Goal: Task Accomplishment & Management: Manage account settings

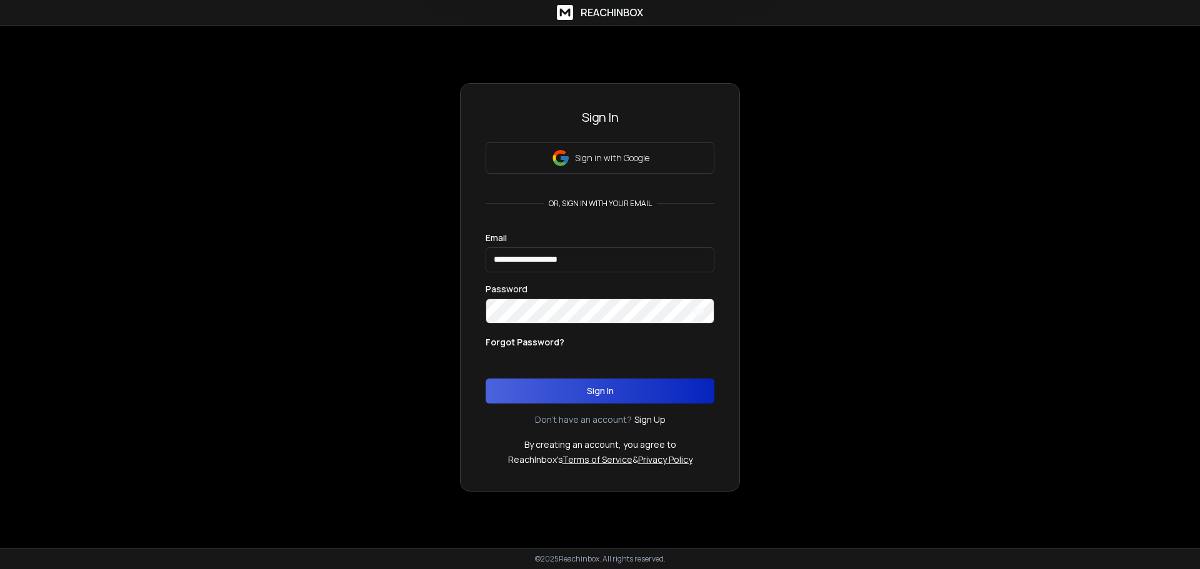
click at [638, 79] on button "Later" at bounding box center [640, 80] width 56 height 31
click at [584, 393] on button "Sign In" at bounding box center [600, 391] width 229 height 25
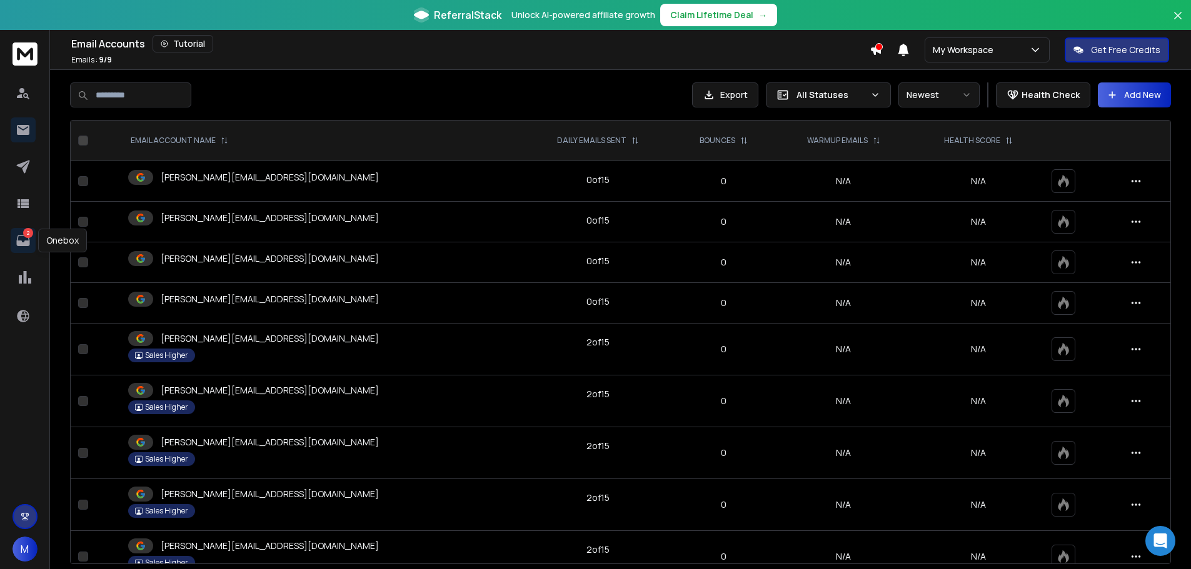
click at [26, 239] on icon at bounding box center [23, 240] width 15 height 15
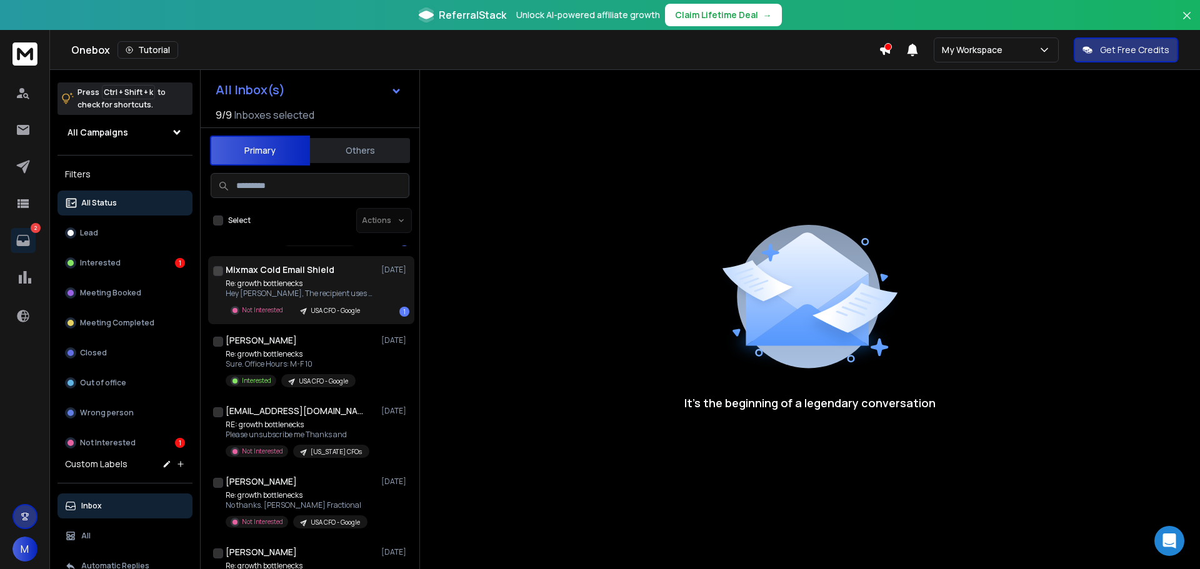
scroll to position [125, 0]
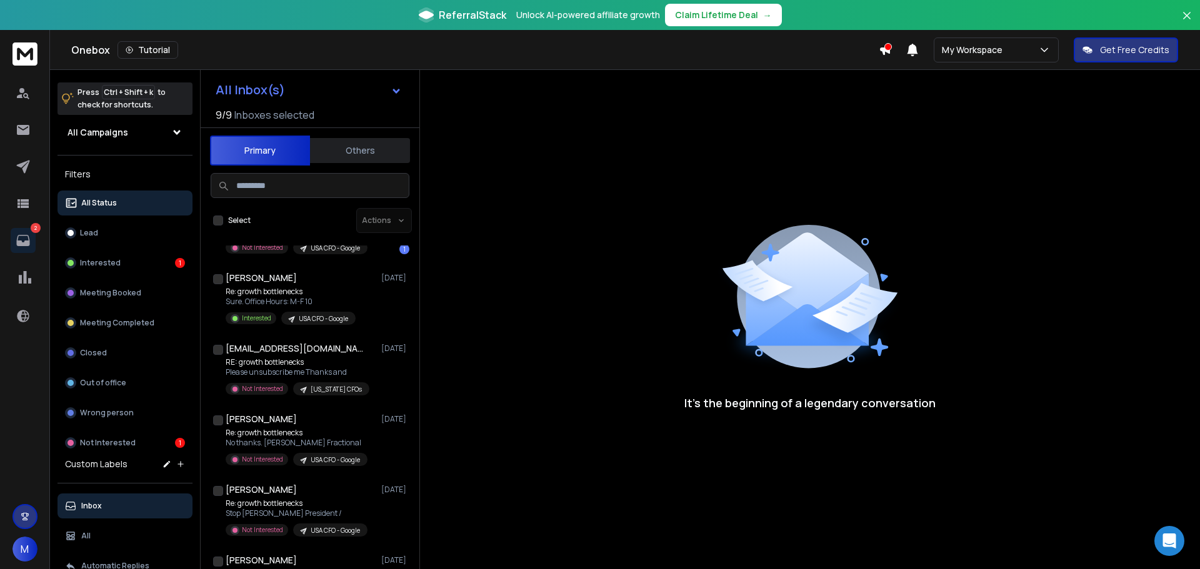
click at [365, 131] on div "All Inbox(s) 9 / 9 Inboxes selected Primary Others Select Actions [PERSON_NAME]…" at bounding box center [310, 354] width 219 height 569
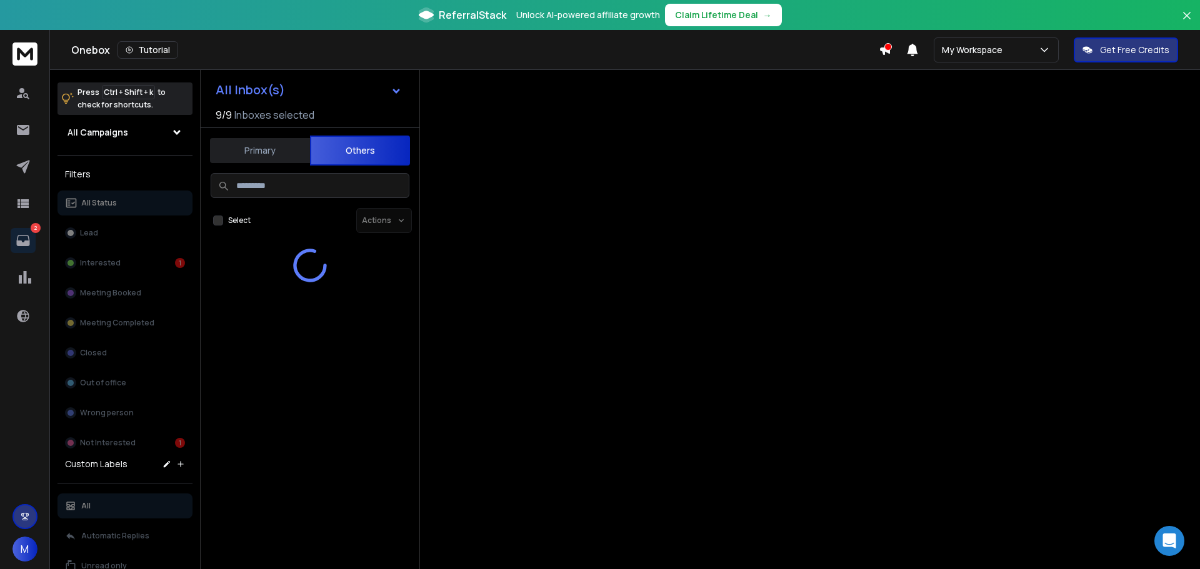
click at [359, 145] on button "Others" at bounding box center [360, 151] width 100 height 30
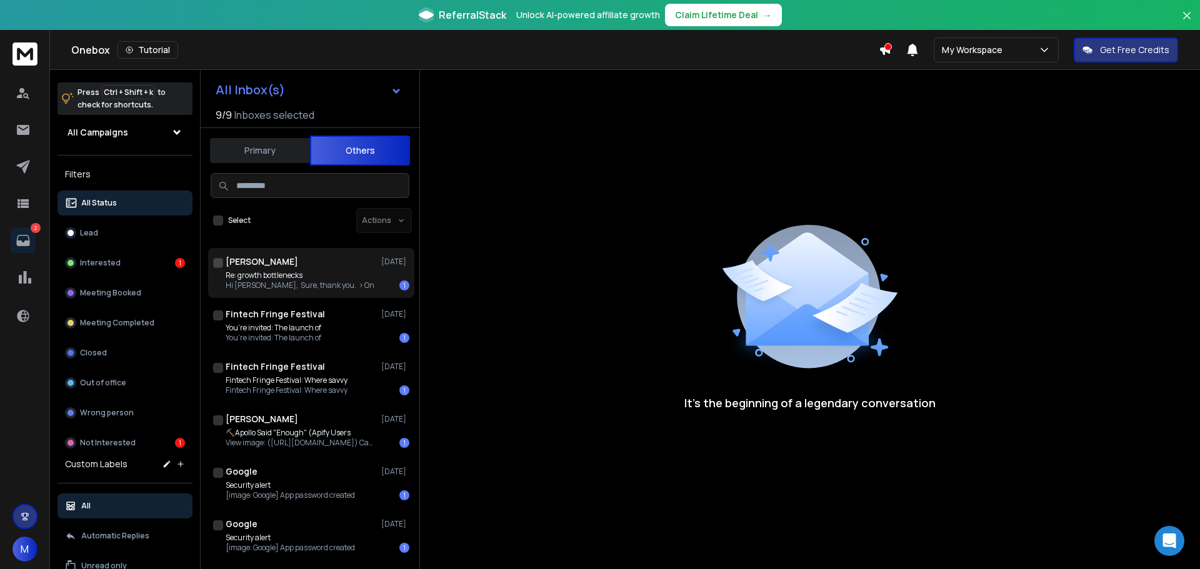
click at [218, 259] on button "button" at bounding box center [218, 263] width 10 height 10
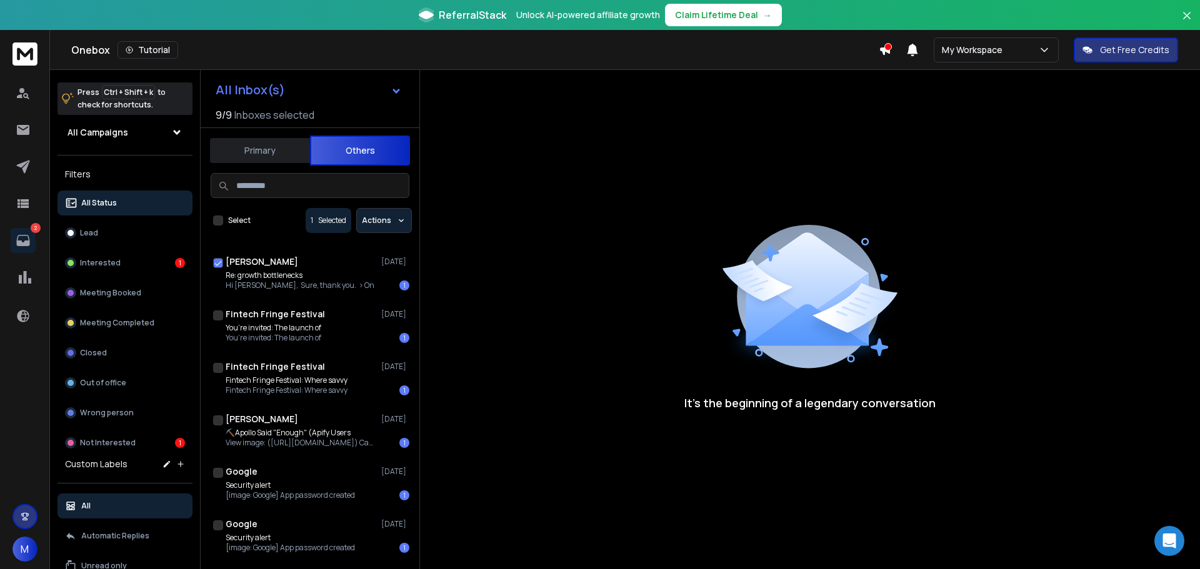
click at [389, 216] on p "Actions" at bounding box center [376, 221] width 29 height 10
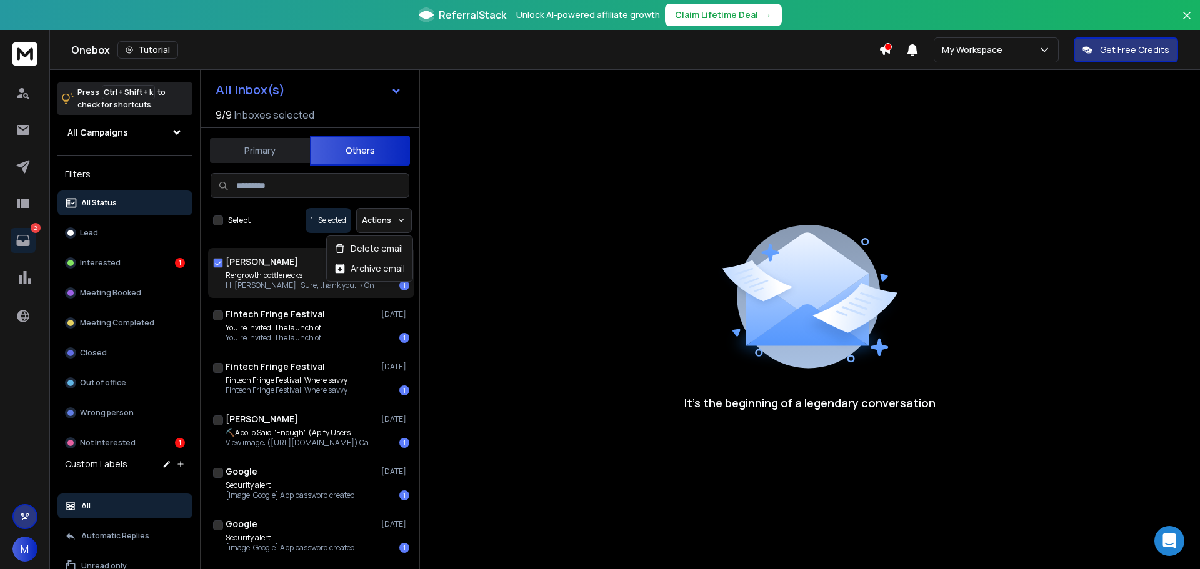
click at [283, 259] on h1 "[PERSON_NAME]" at bounding box center [262, 262] width 73 height 13
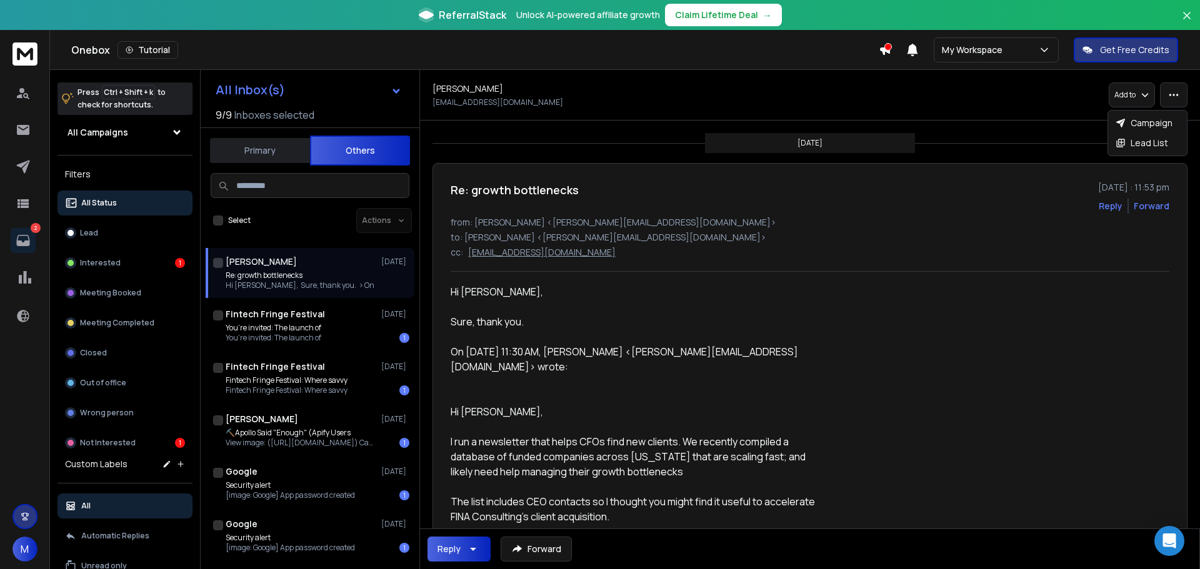
click at [1138, 99] on div "Add to" at bounding box center [1131, 95] width 45 height 24
click at [1180, 98] on button "button" at bounding box center [1174, 95] width 28 height 25
click at [1017, 109] on div "[PERSON_NAME] SGT [PERSON_NAME][EMAIL_ADDRESS][DOMAIN_NAME] Add to" at bounding box center [810, 95] width 780 height 51
drag, startPoint x: 294, startPoint y: 267, endPoint x: 260, endPoint y: 149, distance: 122.3
click at [260, 149] on div "Primary Others Select Actions [PERSON_NAME] [DATE] Re: growth bottlenecks Hi [P…" at bounding box center [310, 402] width 219 height 529
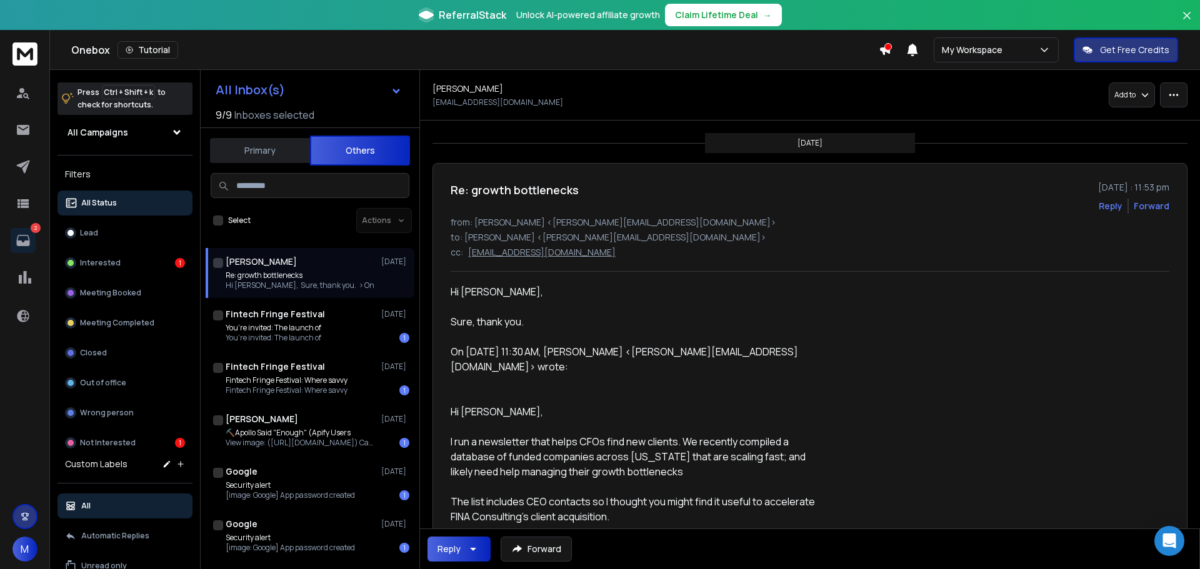
click at [536, 115] on div "[PERSON_NAME] SGT [PERSON_NAME][EMAIL_ADDRESS][DOMAIN_NAME] Add to" at bounding box center [810, 95] width 780 height 51
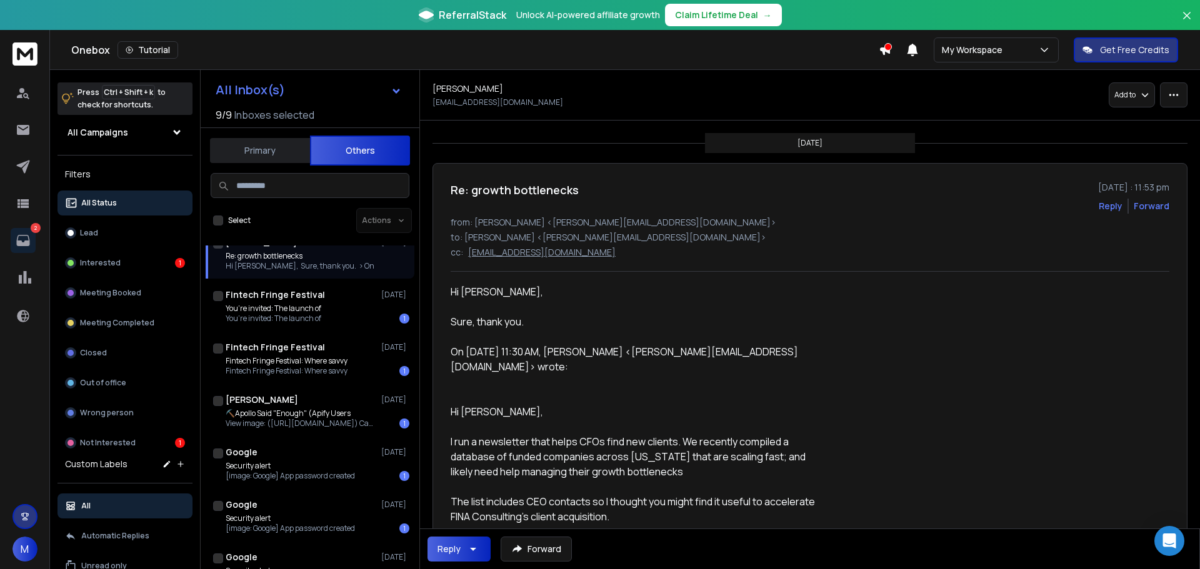
scroll to position [0, 0]
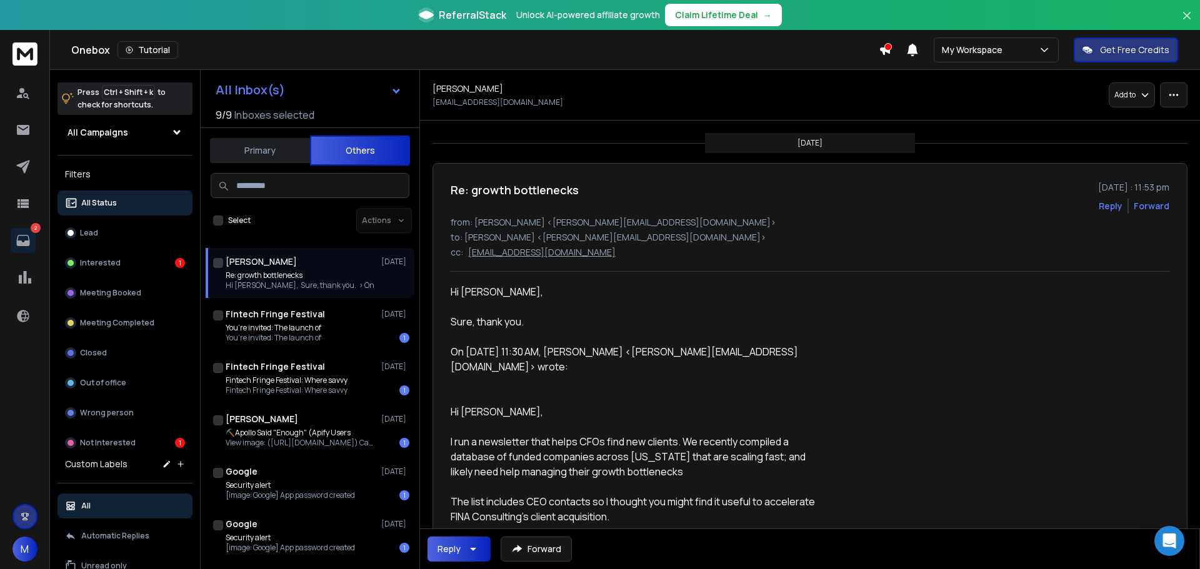
click at [218, 264] on button "button" at bounding box center [218, 263] width 10 height 10
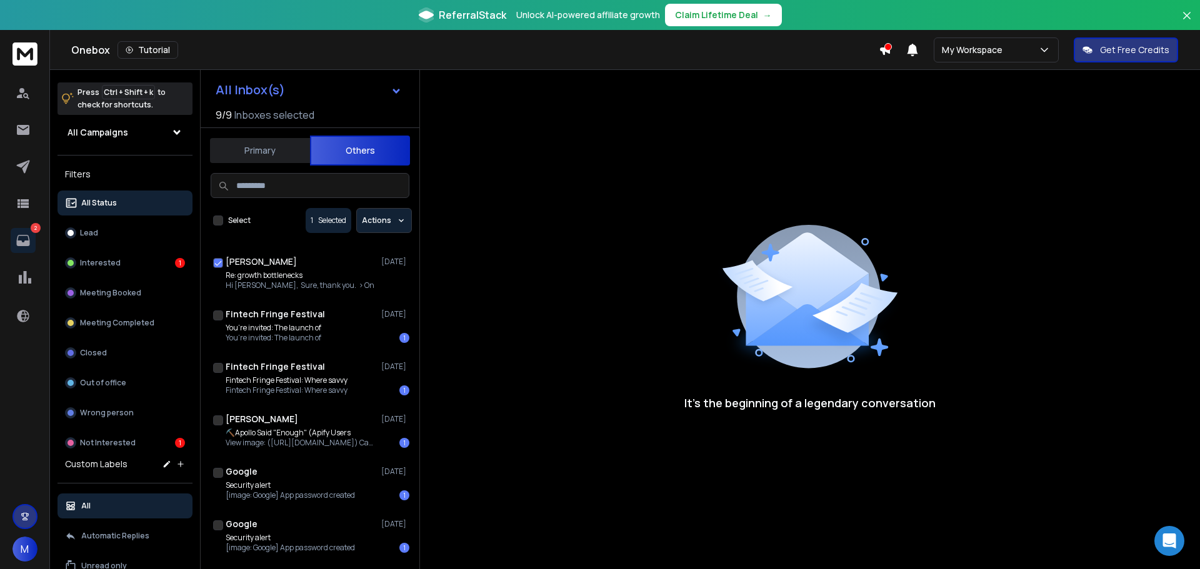
click at [388, 220] on p "Actions" at bounding box center [376, 221] width 29 height 10
click at [494, 232] on div "It’s the beginning of a legendary conversation" at bounding box center [810, 312] width 780 height 484
drag, startPoint x: 290, startPoint y: 274, endPoint x: 258, endPoint y: 229, distance: 56.0
click at [258, 229] on div "Select 1 Selected Actions [PERSON_NAME] [DATE] Re: growth bottlenecks Hi [PERSO…" at bounding box center [310, 394] width 219 height 453
click at [384, 218] on p "Actions" at bounding box center [376, 221] width 29 height 10
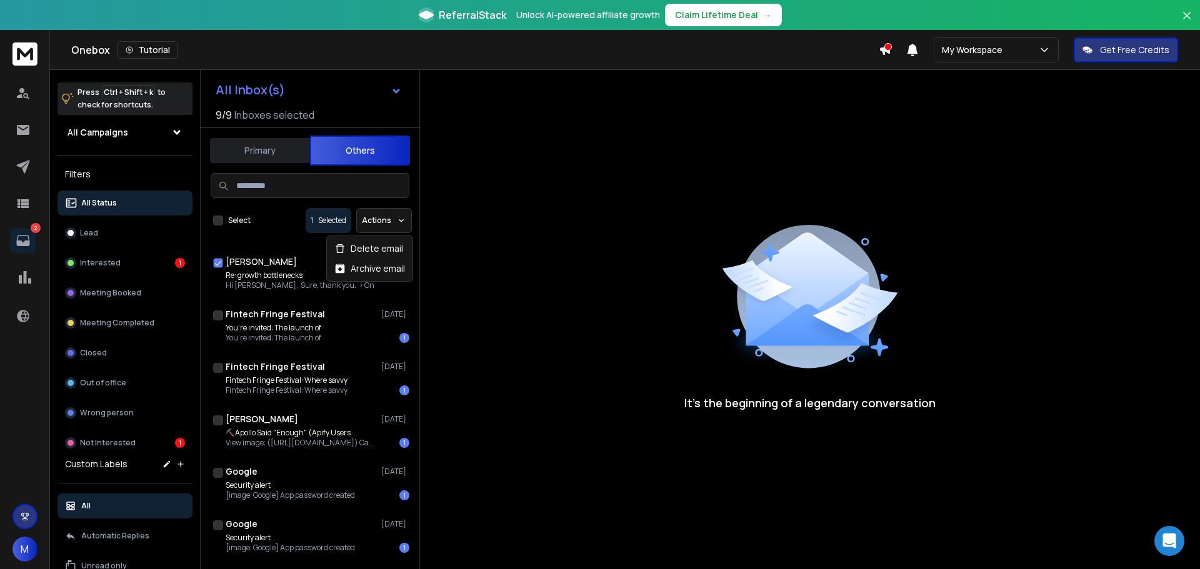
click at [543, 255] on div "It’s the beginning of a legendary conversation" at bounding box center [810, 312] width 780 height 484
click at [1190, 13] on icon "Close banner" at bounding box center [1187, 16] width 8 height 8
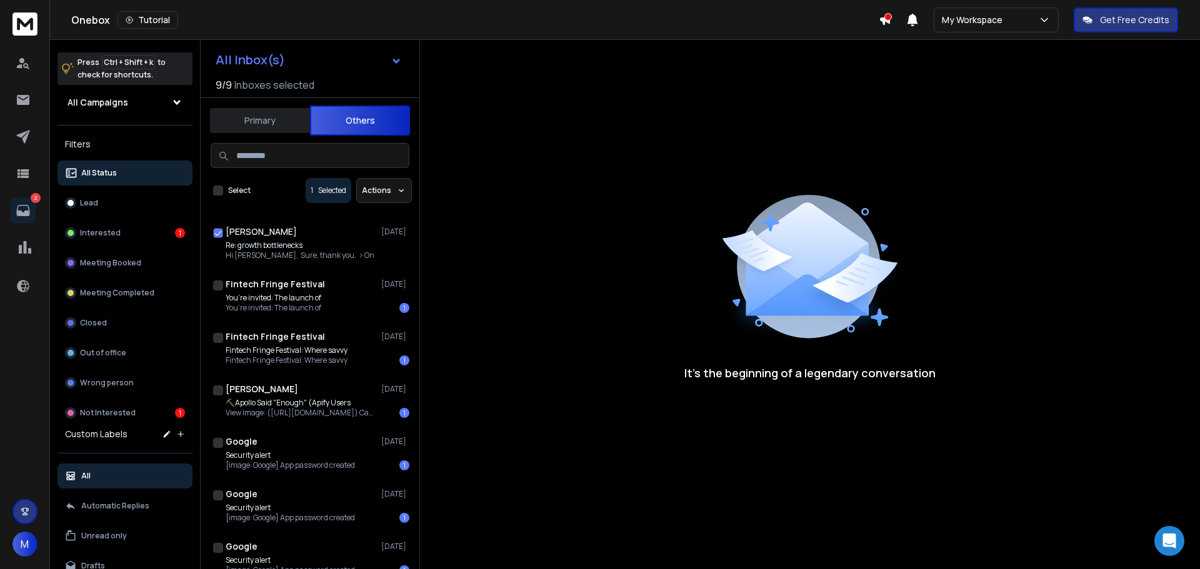
click at [269, 126] on button "Primary" at bounding box center [260, 121] width 100 height 28
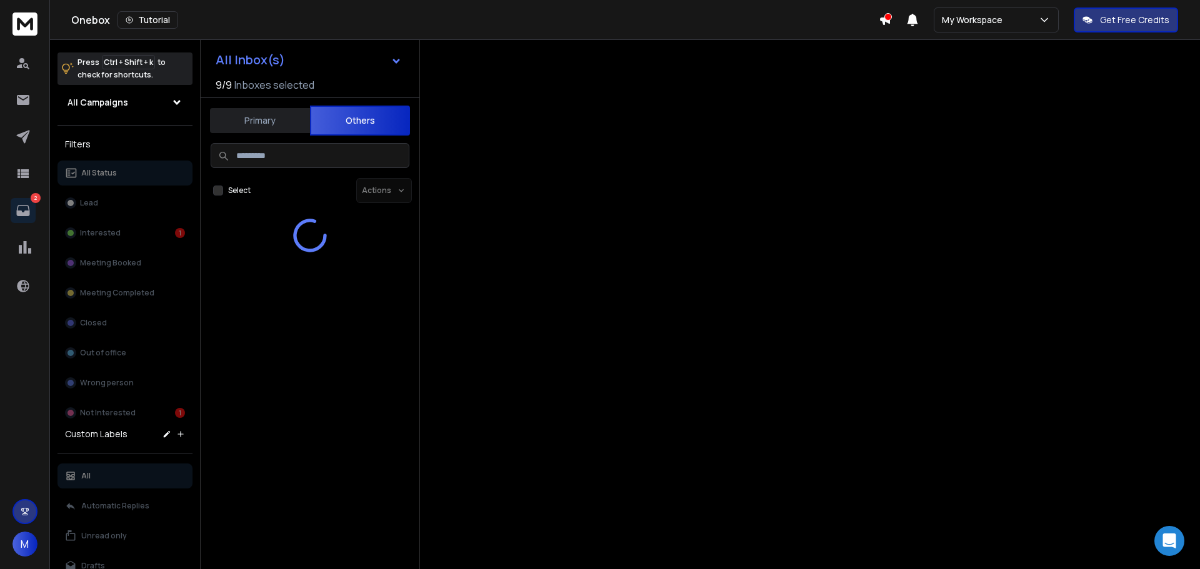
click at [363, 118] on button "Others" at bounding box center [360, 121] width 100 height 30
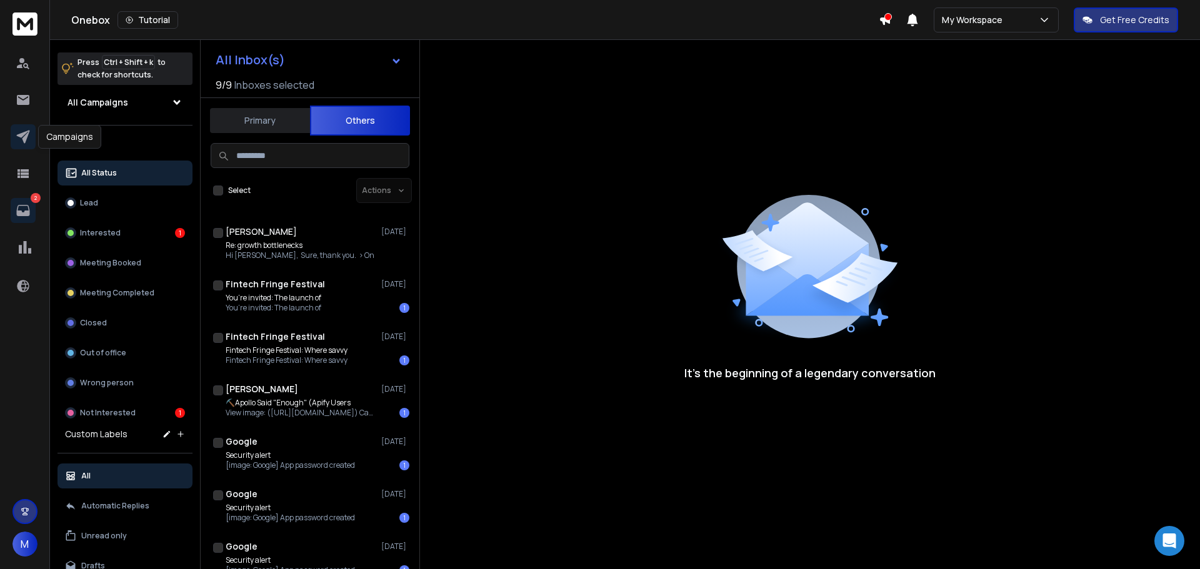
click at [25, 128] on link at bounding box center [23, 136] width 25 height 25
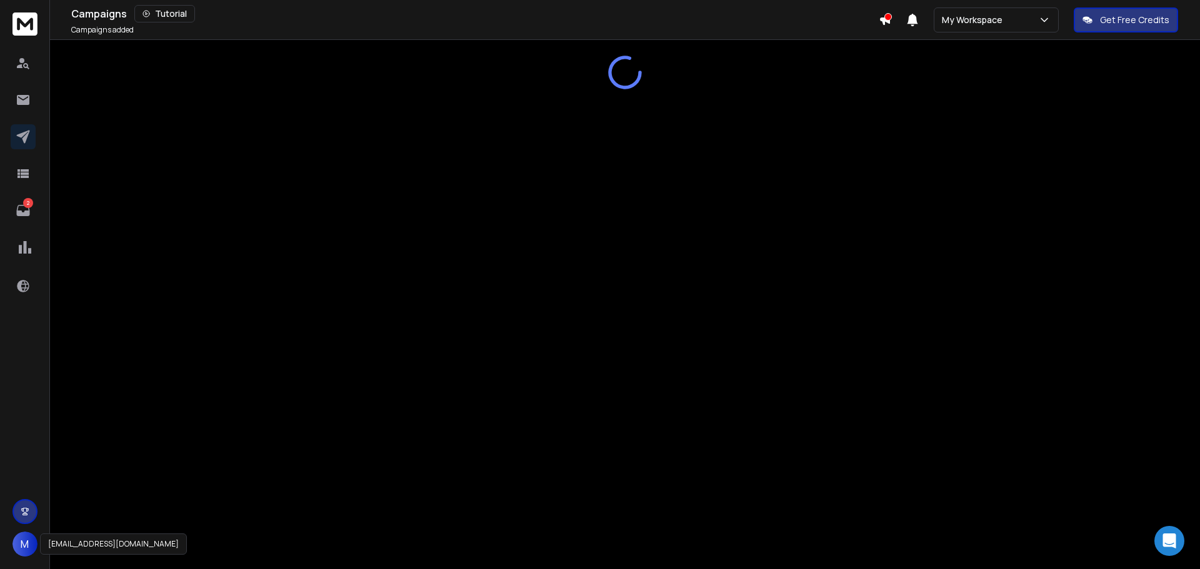
click at [26, 546] on span "M" at bounding box center [25, 544] width 25 height 25
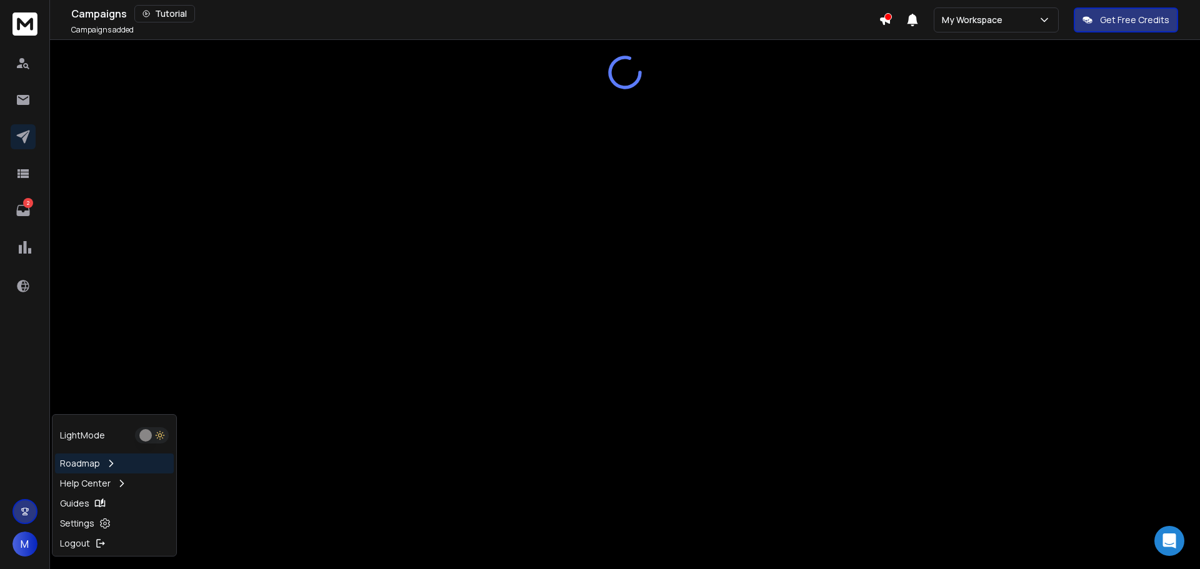
click at [161, 433] on icon at bounding box center [160, 436] width 10 height 10
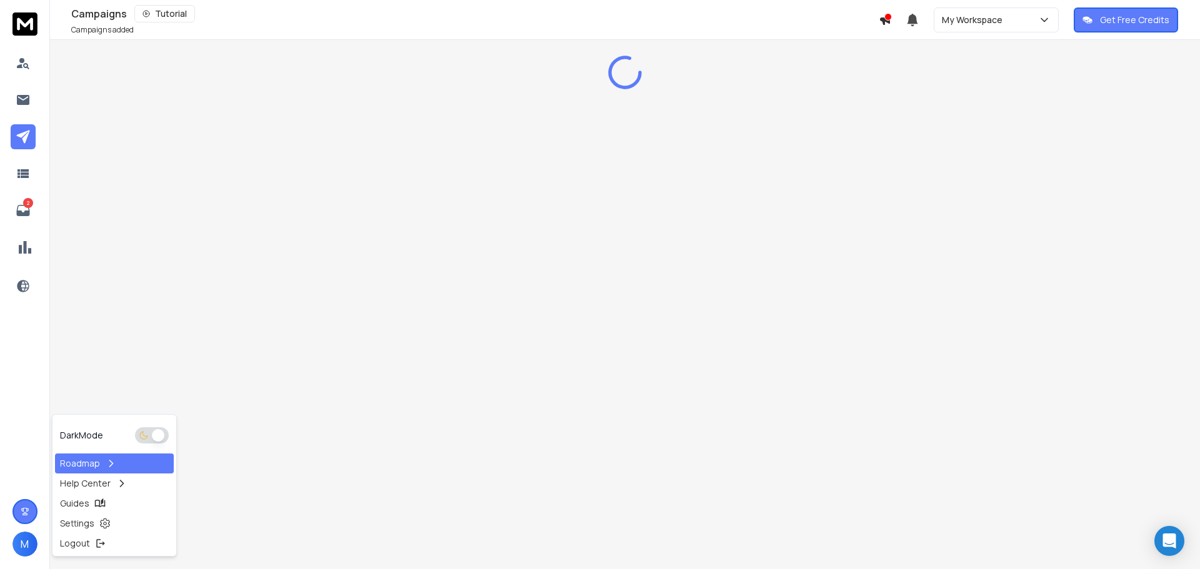
click at [22, 366] on div "2 M" at bounding box center [25, 284] width 50 height 569
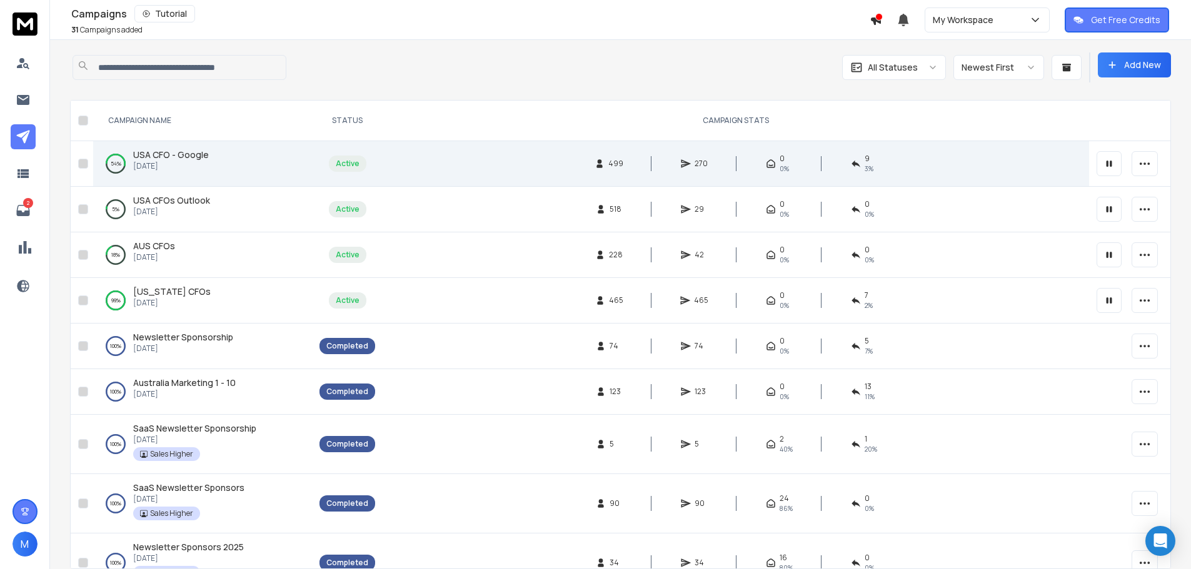
click at [180, 159] on span "USA CFO - Google" at bounding box center [171, 155] width 76 height 12
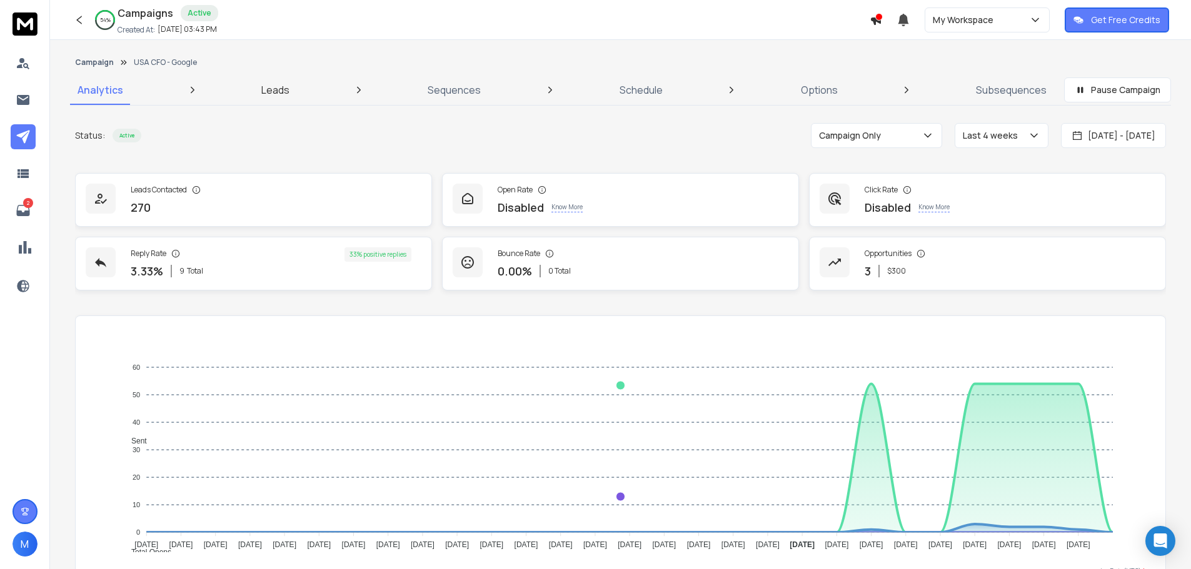
click at [281, 89] on p "Leads" at bounding box center [275, 90] width 28 height 15
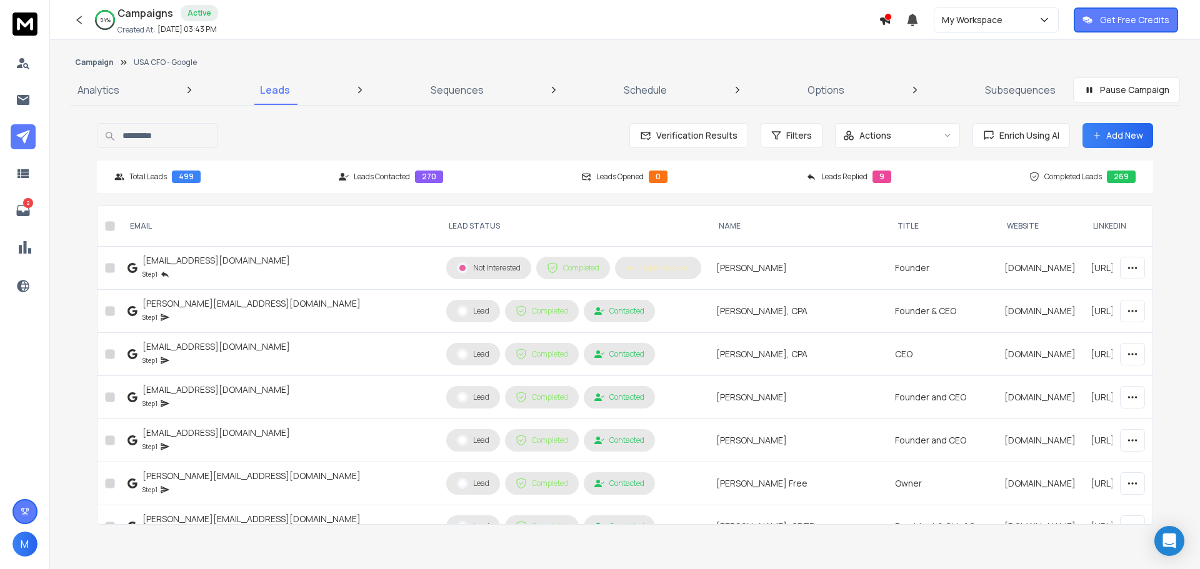
click at [201, 133] on input at bounding box center [157, 135] width 121 height 25
type input "*****"
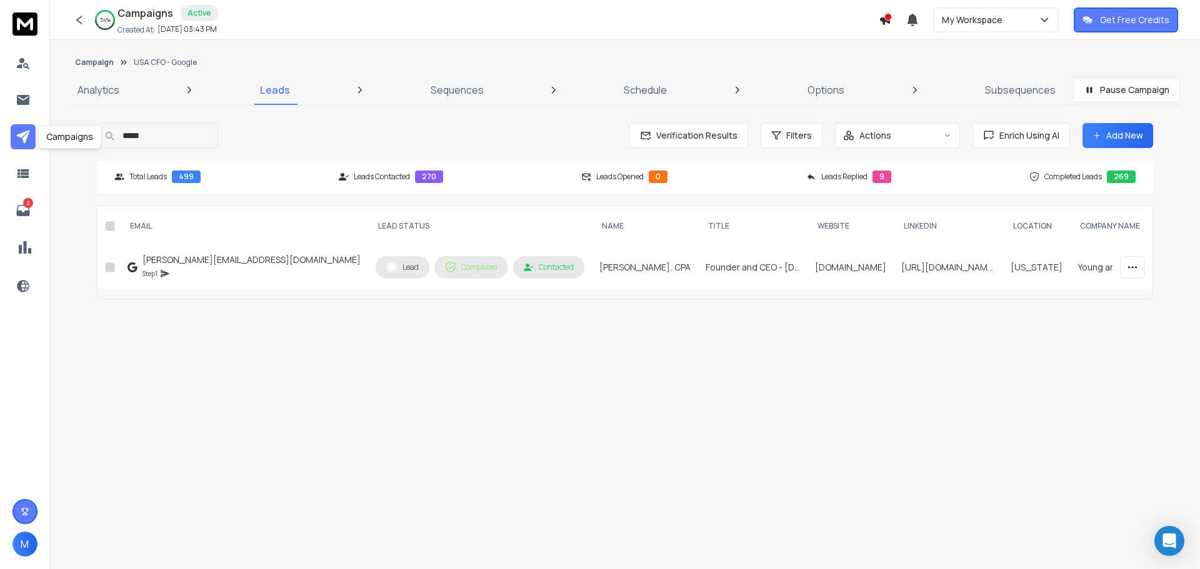
click at [29, 134] on icon at bounding box center [23, 136] width 15 height 15
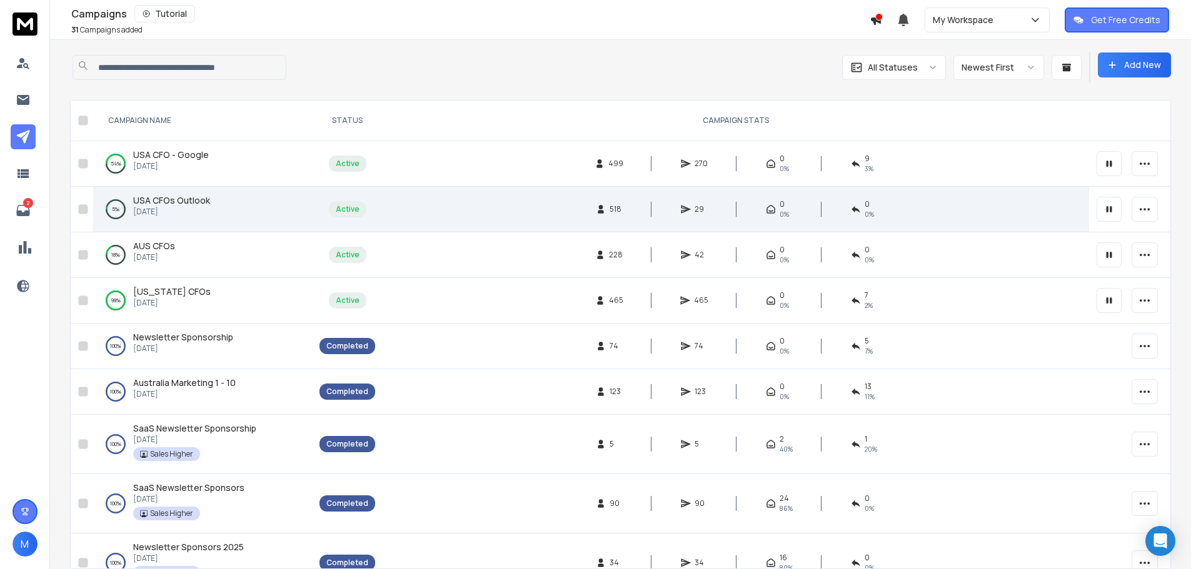
click at [166, 207] on p "[DATE]" at bounding box center [171, 212] width 77 height 10
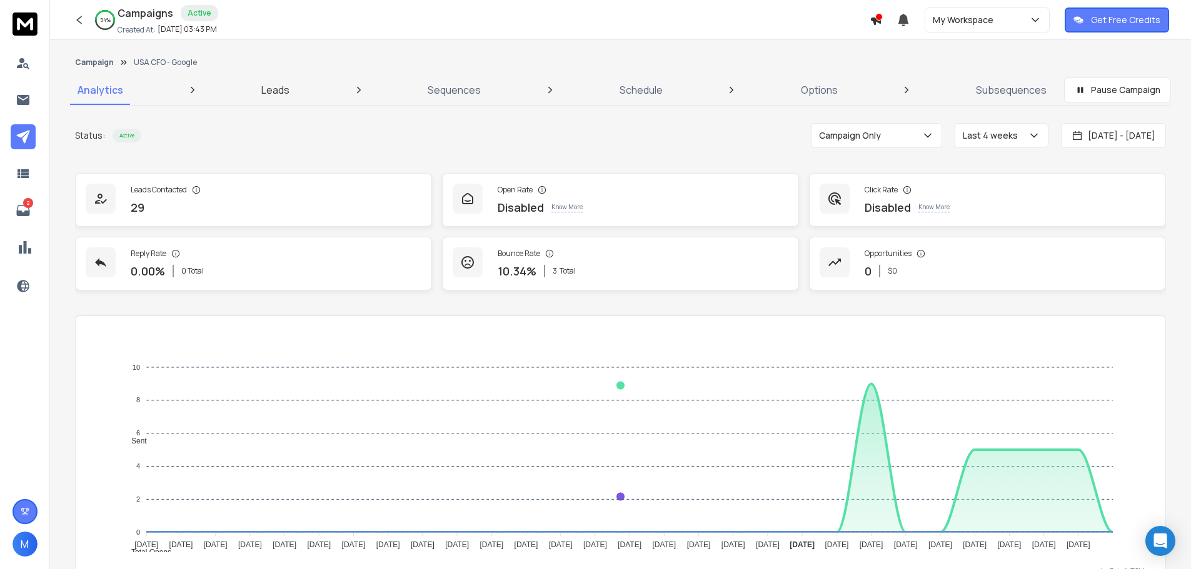
click at [284, 99] on link "Leads" at bounding box center [275, 90] width 43 height 30
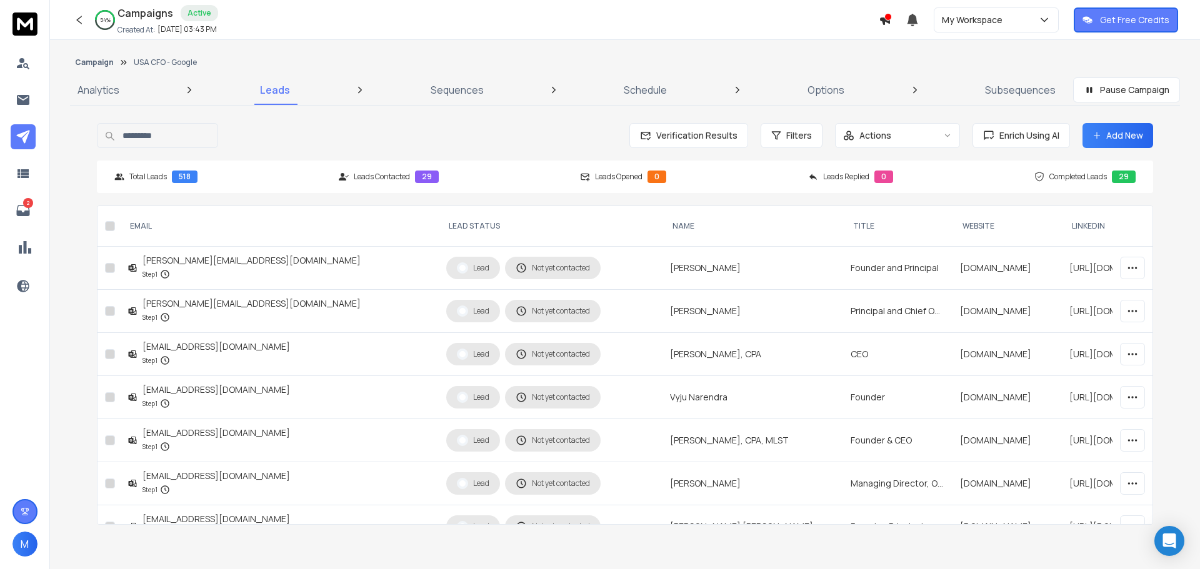
click at [199, 131] on input at bounding box center [157, 135] width 121 height 25
type input "*"
type input "*****"
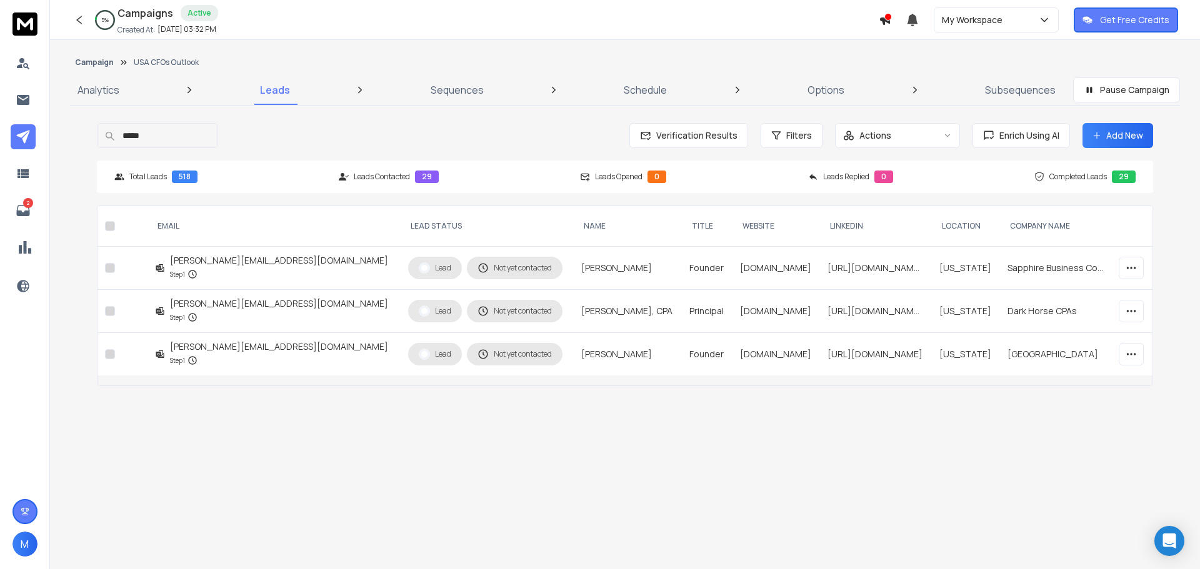
drag, startPoint x: 151, startPoint y: 138, endPoint x: 31, endPoint y: 119, distance: 120.7
click at [31, 119] on div "2 M 5 % Campaigns Active Created At: [DATE] 03:32 PM My Workspace Get Free Cred…" at bounding box center [600, 195] width 1200 height 391
type input "*****"
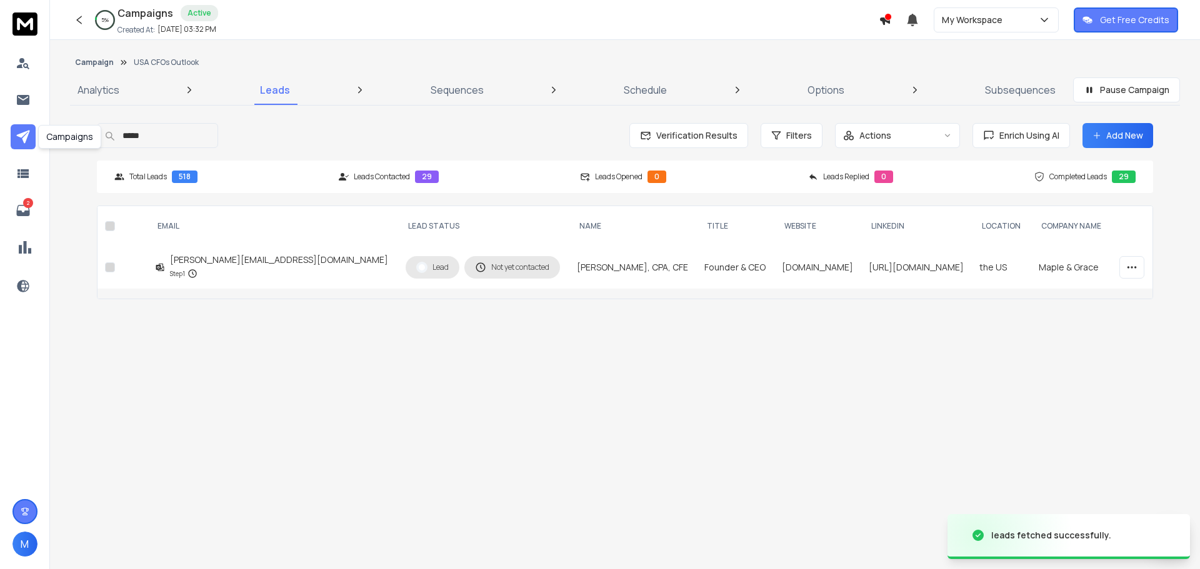
click at [24, 141] on icon at bounding box center [22, 137] width 13 height 13
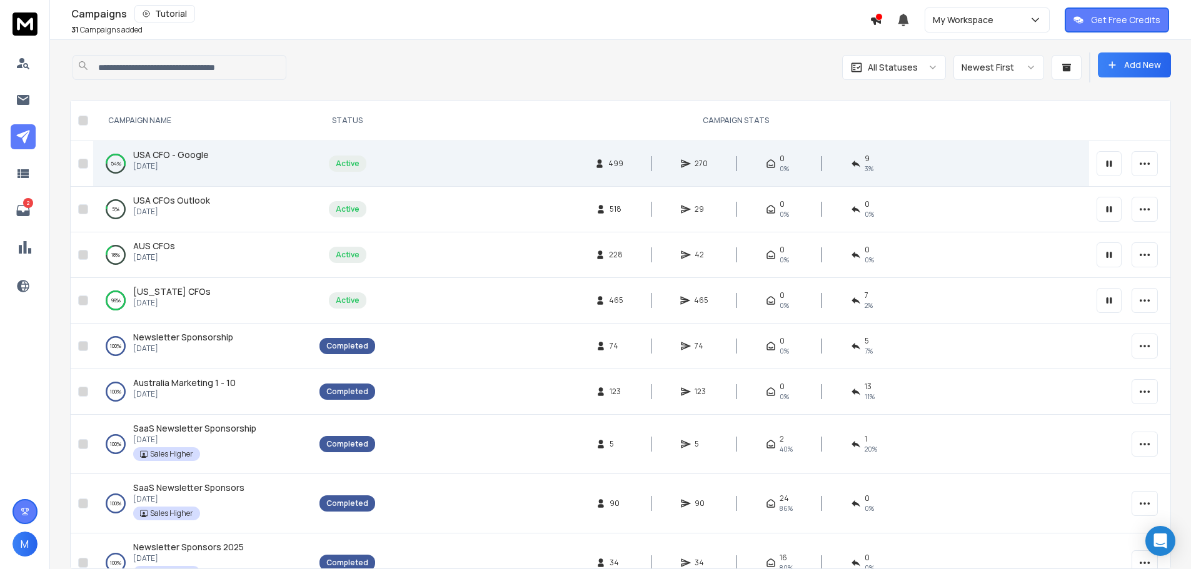
click at [164, 161] on p "[DATE]" at bounding box center [171, 166] width 76 height 10
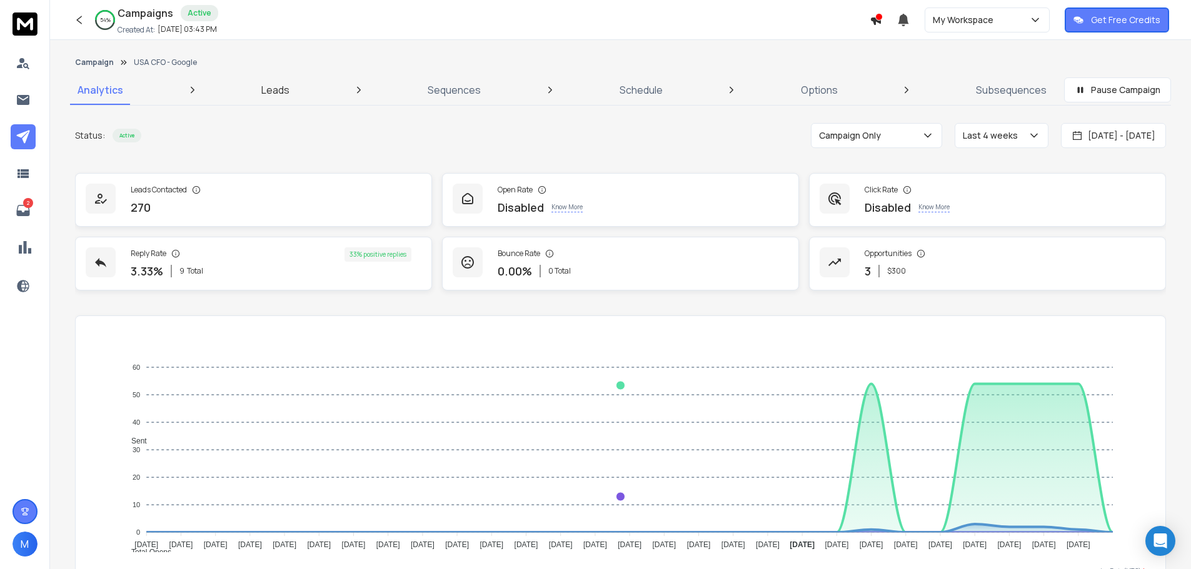
click at [273, 94] on p "Leads" at bounding box center [275, 90] width 28 height 15
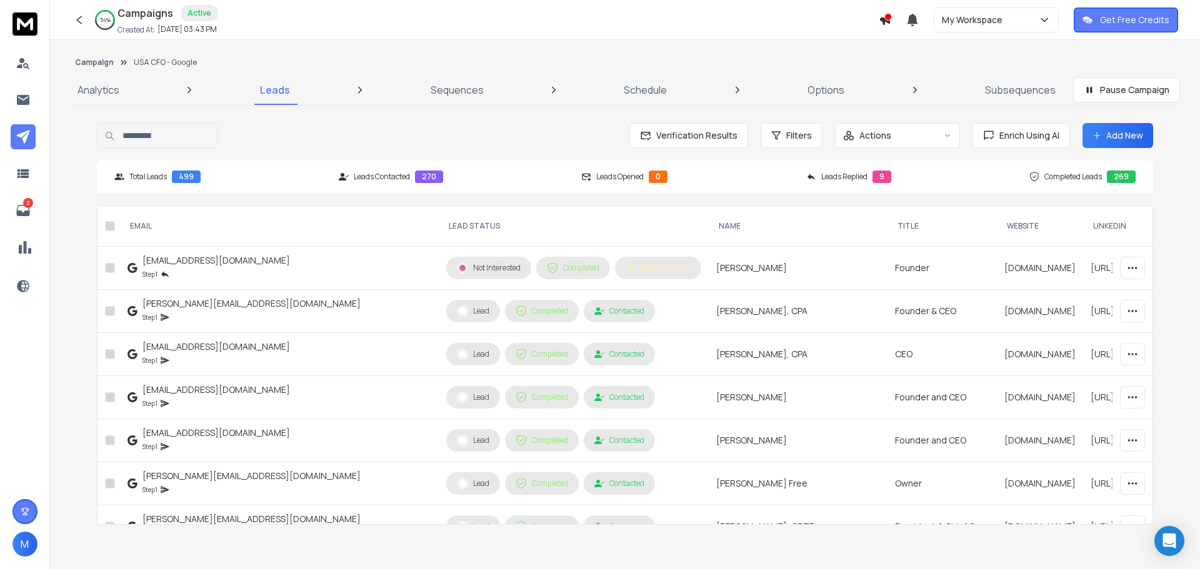
click at [172, 133] on input at bounding box center [157, 135] width 121 height 25
type input "*****"
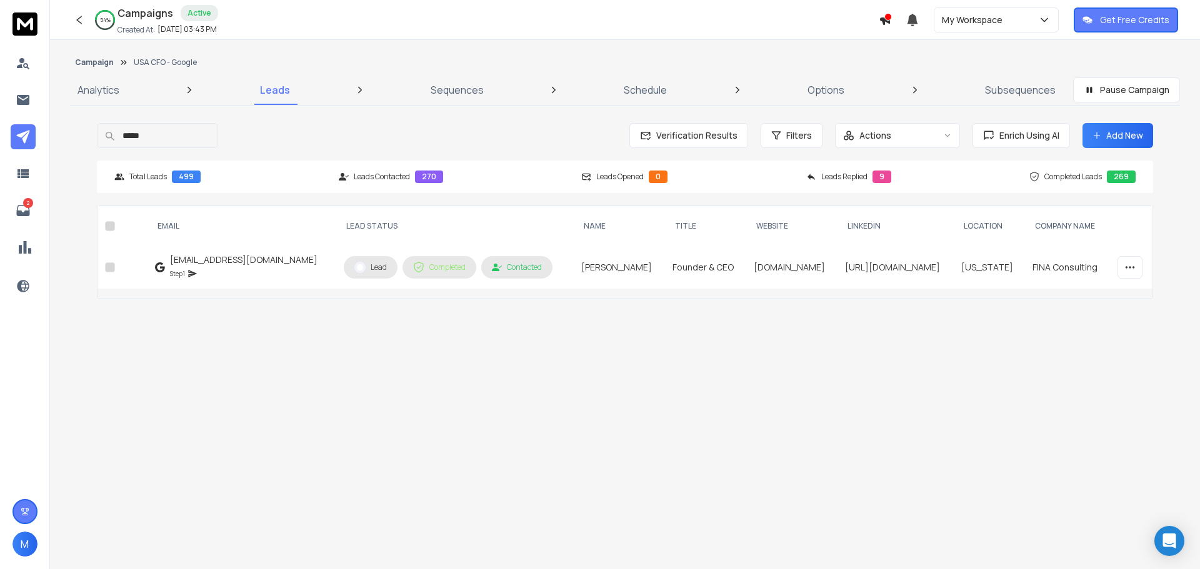
click at [1127, 266] on icon "button" at bounding box center [1129, 267] width 11 height 11
click at [944, 369] on div "ReferralStack Unlock AI-powered affiliate growth Lifetime Deals available! Clai…" at bounding box center [600, 284] width 1200 height 569
click at [109, 273] on td at bounding box center [123, 267] width 50 height 43
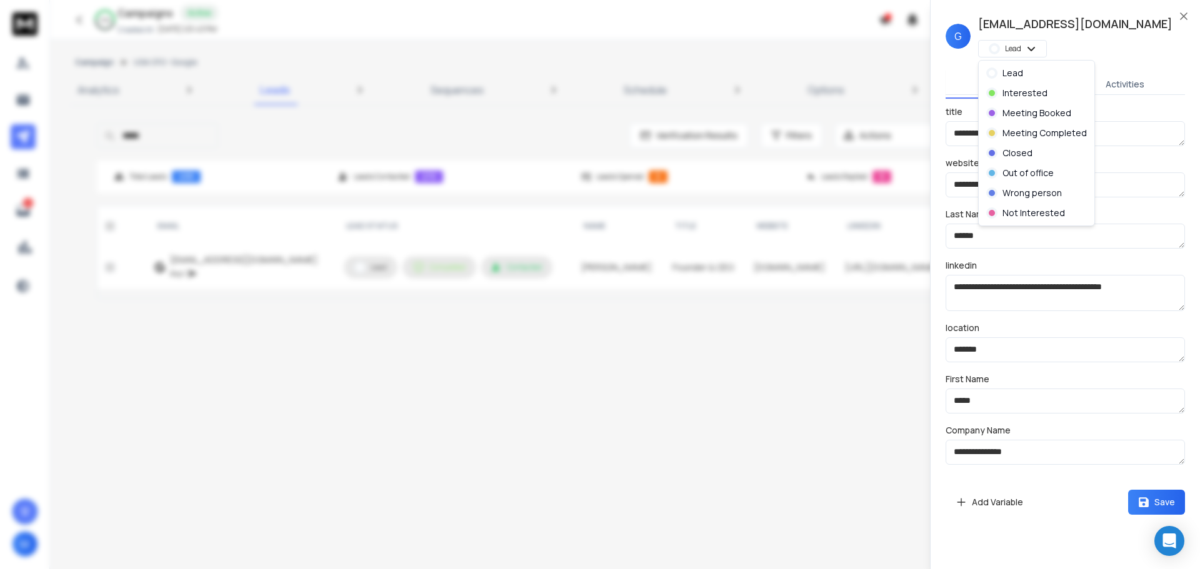
click at [1034, 43] on body "**********" at bounding box center [600, 284] width 1200 height 569
click at [1026, 96] on p "Interested" at bounding box center [1025, 93] width 45 height 13
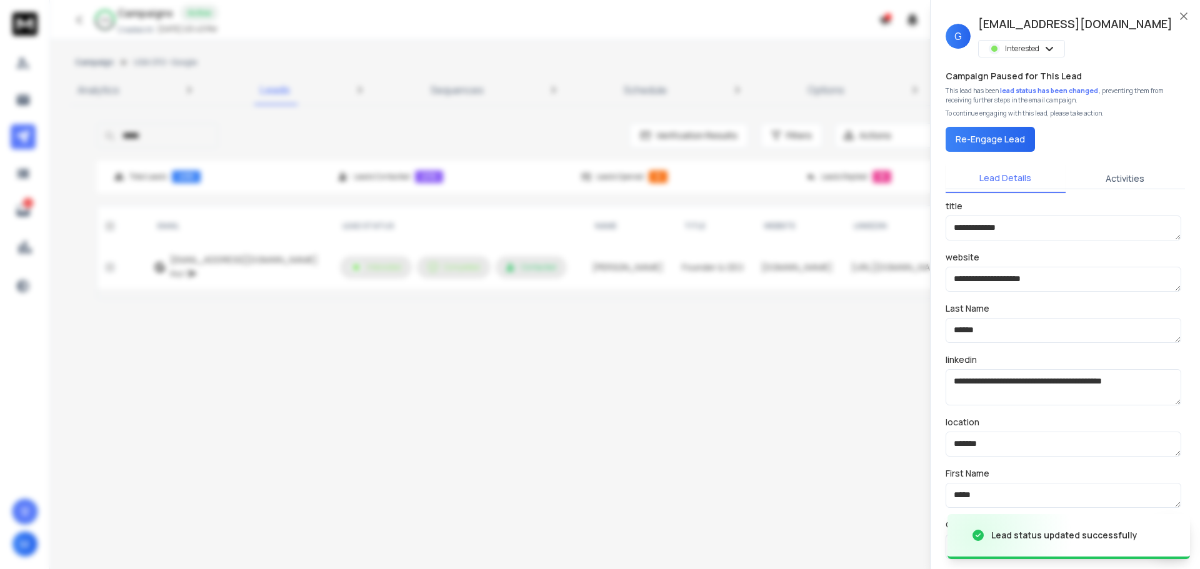
click at [704, 412] on div at bounding box center [600, 284] width 1200 height 569
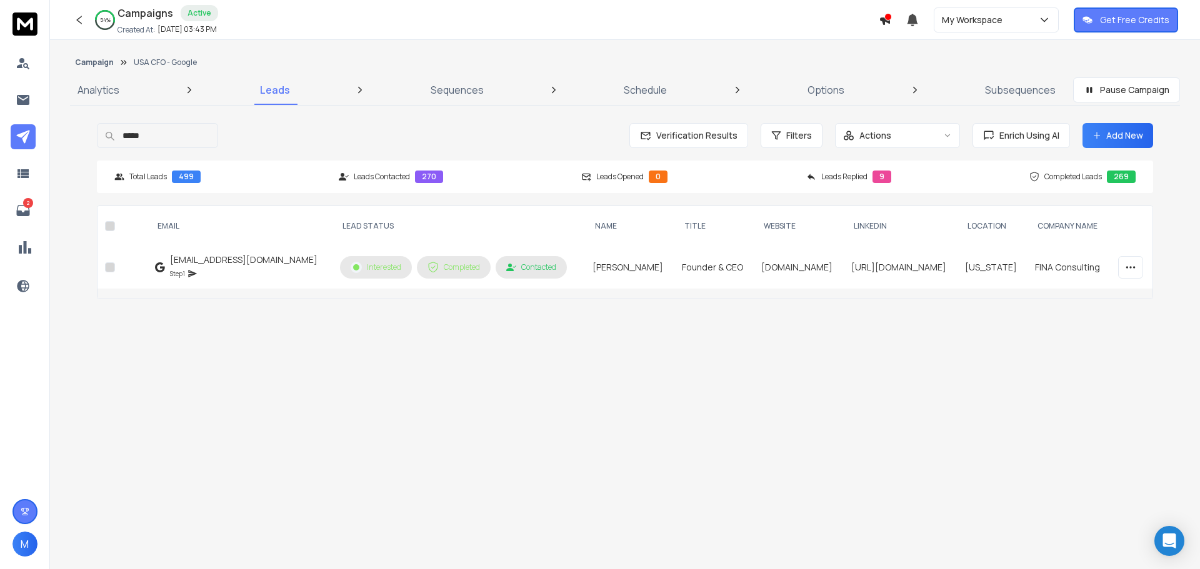
click at [92, 58] on button "Campaign" at bounding box center [94, 63] width 39 height 10
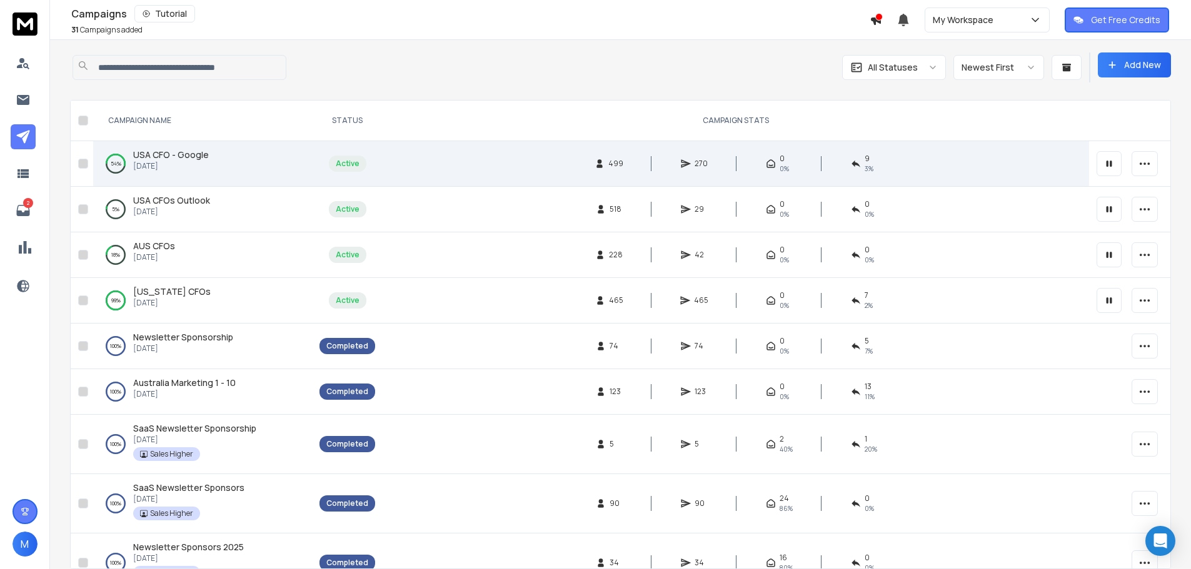
click at [178, 154] on span "USA CFO - Google" at bounding box center [171, 155] width 76 height 12
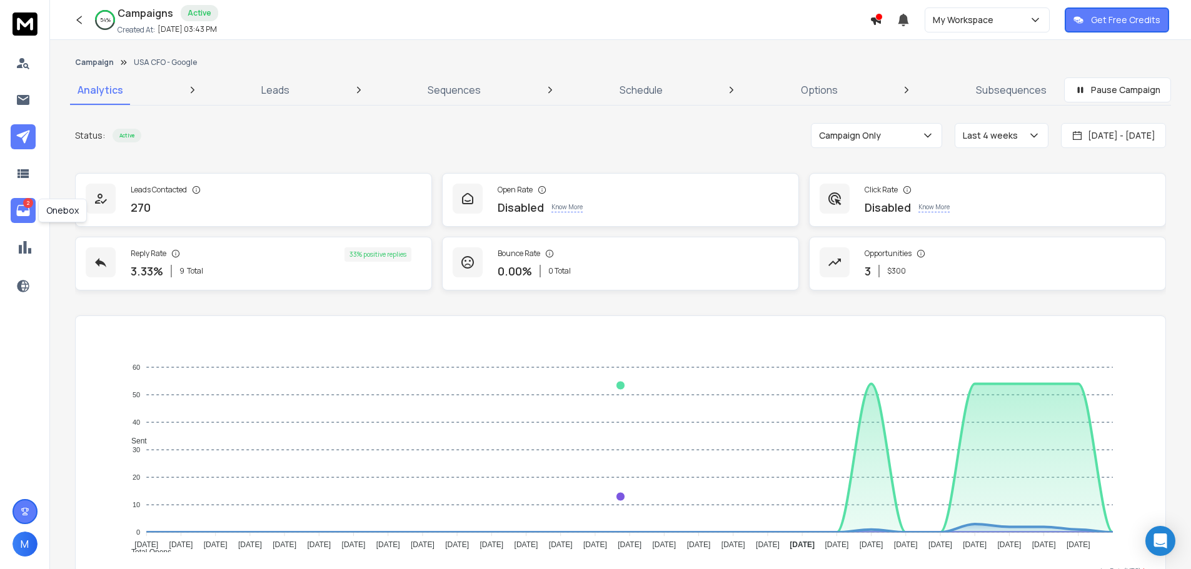
click at [17, 214] on icon at bounding box center [22, 210] width 13 height 11
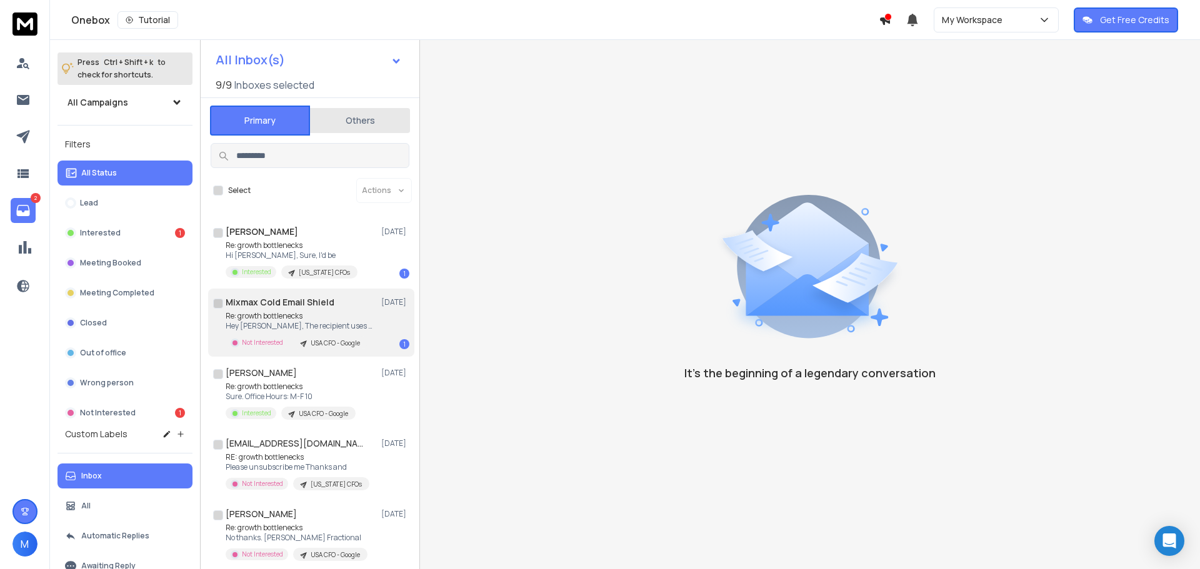
click at [270, 316] on p "Re: growth bottlenecks" at bounding box center [301, 316] width 150 height 10
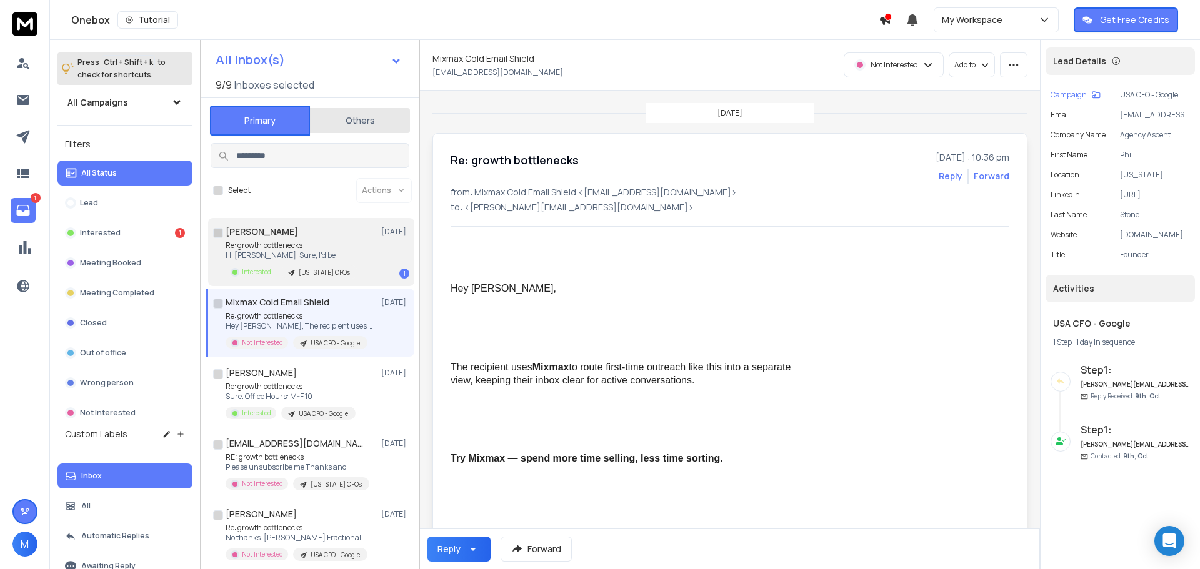
click at [279, 243] on p "Re: growth bottlenecks" at bounding box center [292, 246] width 132 height 10
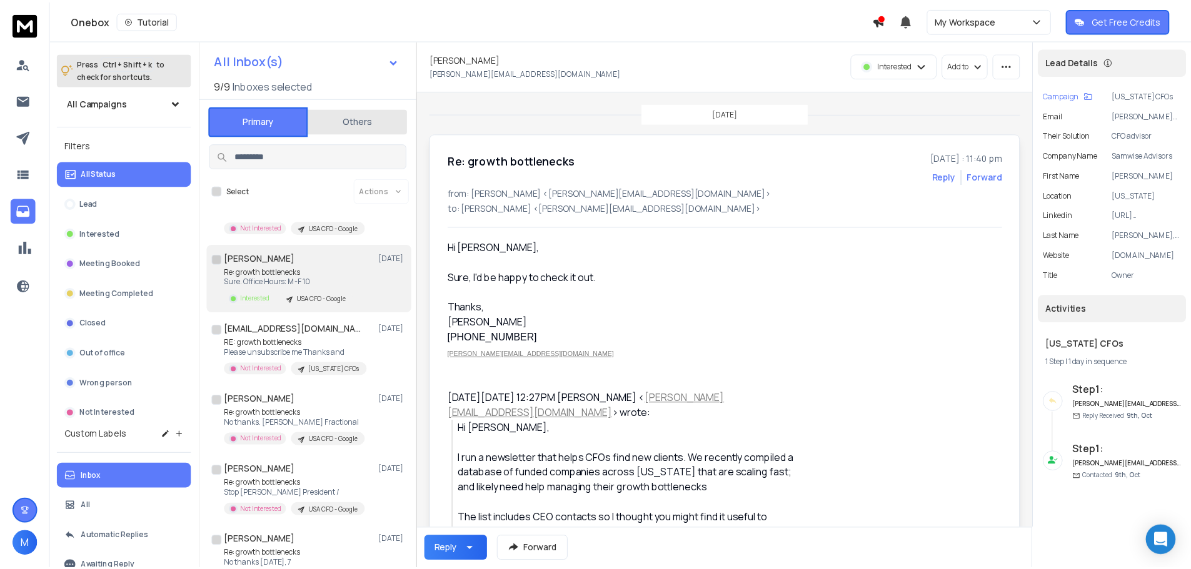
scroll to position [125, 0]
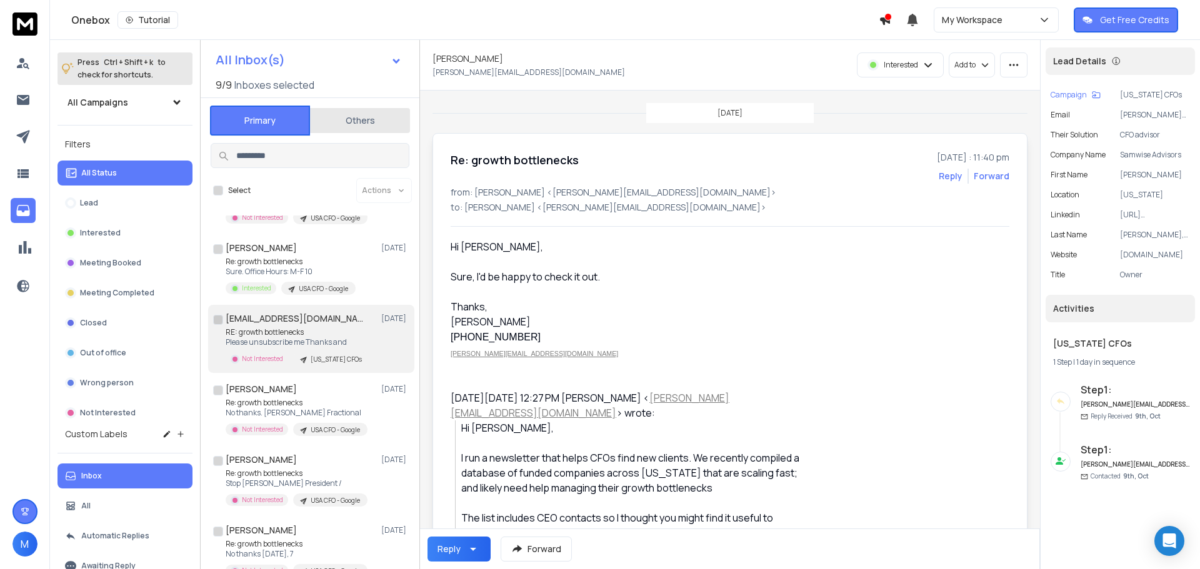
click at [303, 331] on p "RE: growth bottlenecks" at bounding box center [298, 333] width 144 height 10
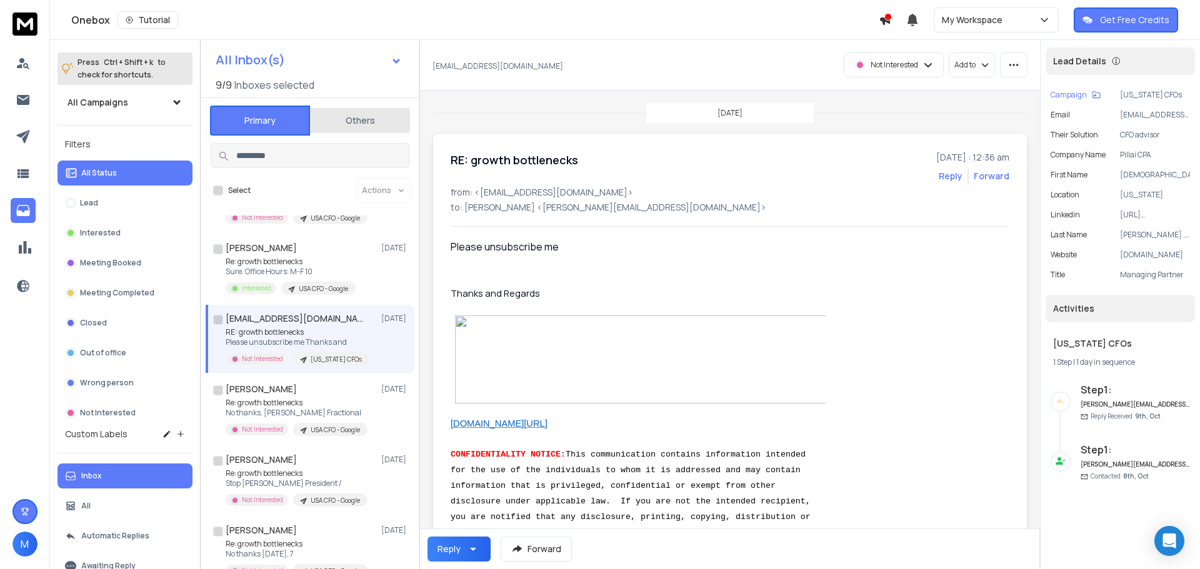
click at [984, 70] on div "Add to" at bounding box center [971, 65] width 45 height 24
click at [1012, 70] on icon "button" at bounding box center [1013, 64] width 11 height 11
click at [997, 152] on div "Block email" at bounding box center [973, 153] width 62 height 13
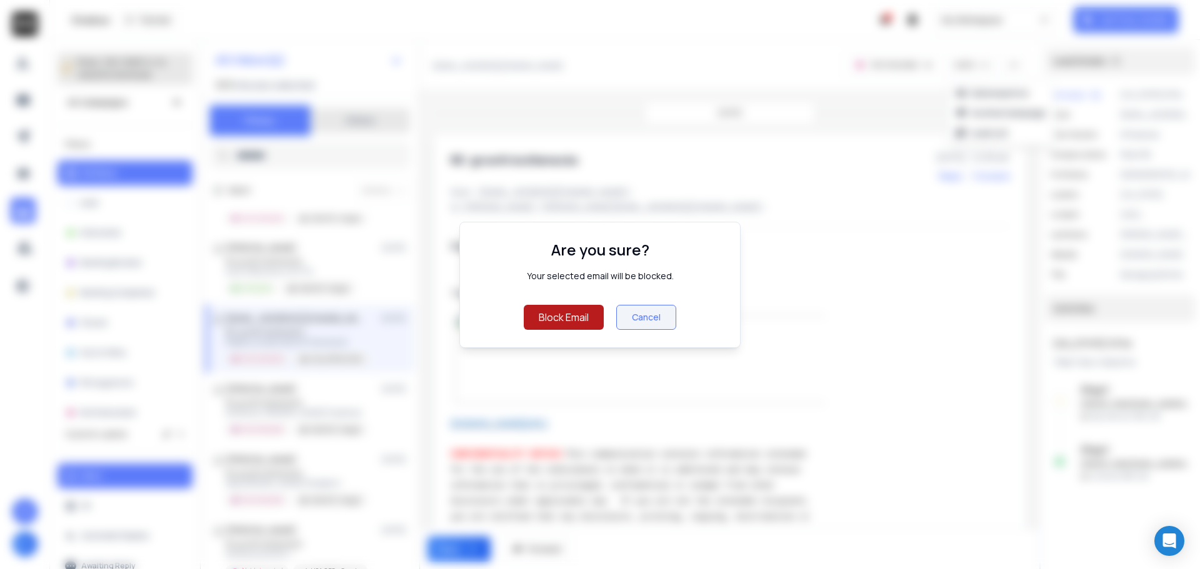
click at [543, 324] on button "Block Email" at bounding box center [564, 317] width 80 height 25
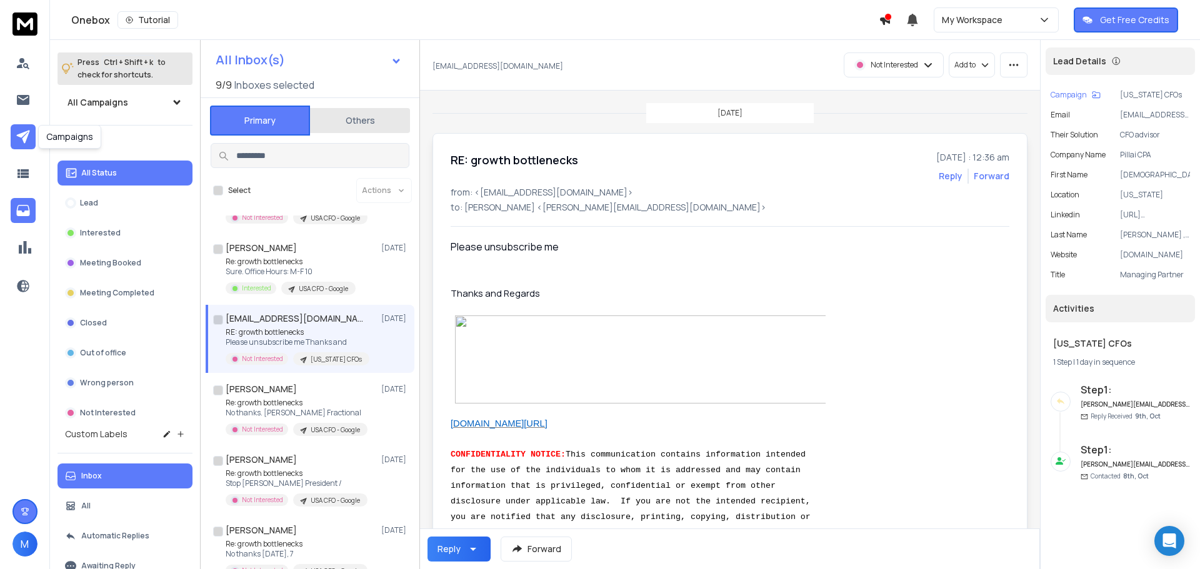
click at [19, 138] on icon at bounding box center [23, 136] width 15 height 15
